Goal: Task Accomplishment & Management: Manage account settings

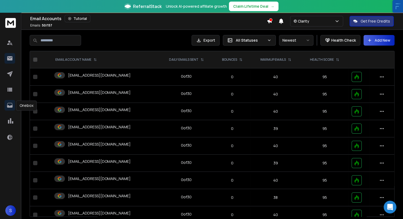
click at [11, 103] on icon at bounding box center [10, 105] width 6 height 6
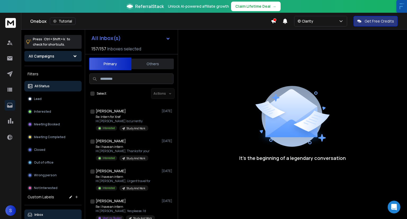
click at [62, 55] on button "All Campaigns" at bounding box center [52, 56] width 57 height 11
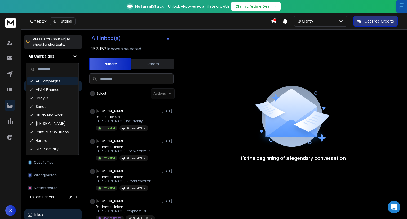
click at [53, 80] on div "All Campaigns" at bounding box center [52, 81] width 50 height 8
click at [48, 97] on div "BodyICE" at bounding box center [52, 98] width 50 height 8
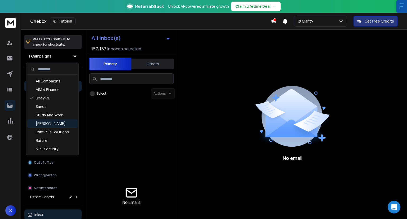
click at [43, 123] on div "[PERSON_NAME]" at bounding box center [52, 123] width 50 height 8
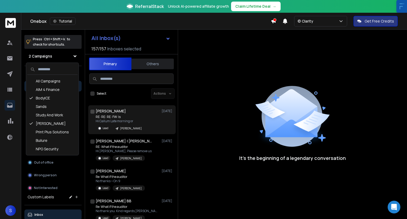
click at [121, 119] on p "Hi Callum Late morning or" at bounding box center [120, 121] width 49 height 4
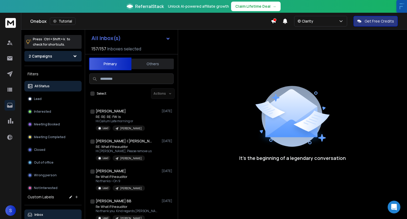
click at [76, 55] on button "2 Campaigns" at bounding box center [52, 56] width 57 height 11
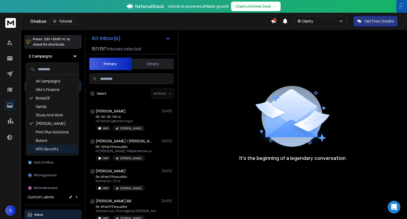
click at [50, 147] on div "All Campaigns AIM 4 Finance BodyICE Sands Study And Work [PERSON_NAME] Print Pl…" at bounding box center [52, 113] width 50 height 79
click at [27, 123] on div "All Campaigns AIM 4 Finance BodyICE Sands Study And Work [PERSON_NAME] Print Pl…" at bounding box center [52, 108] width 53 height 93
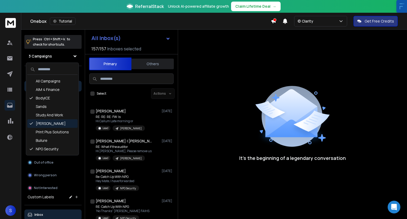
click at [30, 123] on icon at bounding box center [31, 123] width 4 height 4
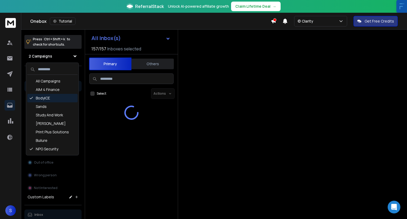
click at [32, 99] on icon at bounding box center [31, 98] width 4 height 4
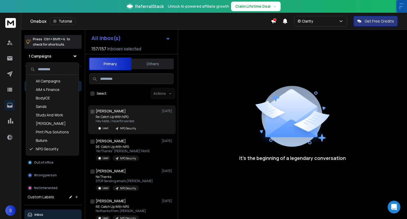
click at [119, 116] on p "Re: Catch Up With NPG" at bounding box center [117, 117] width 43 height 4
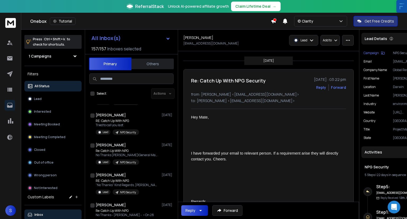
scroll to position [238, 0]
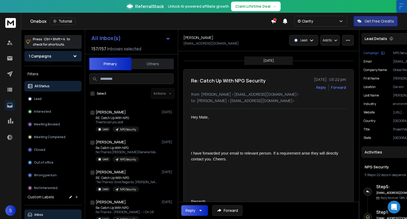
click at [75, 55] on icon at bounding box center [75, 56] width 5 height 5
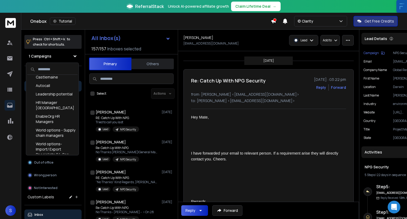
scroll to position [304, 0]
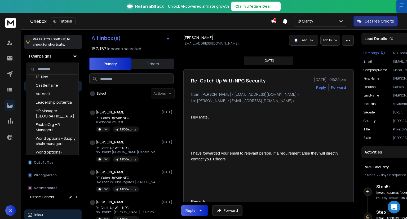
click at [81, 54] on div "Press Ctrl + Shift + k to check for shortcuts. 1 Campaigns 1 Campaigns Filters …" at bounding box center [53, 139] width 64 height 219
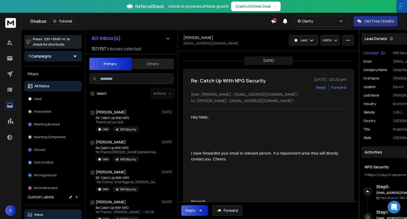
click at [73, 55] on icon at bounding box center [74, 56] width 3 height 2
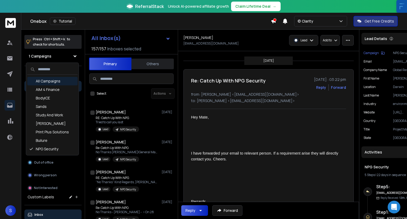
click at [56, 82] on div "All Campaigns" at bounding box center [52, 81] width 50 height 8
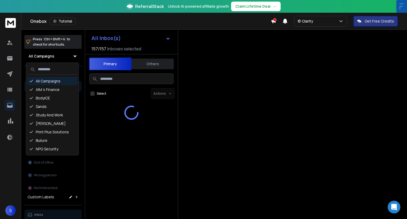
scroll to position [0, 0]
click at [82, 49] on div "Press Ctrl + Shift + k to check for shortcuts. All Campaigns All Campaigns Filt…" at bounding box center [53, 139] width 64 height 219
